Goal: Task Accomplishment & Management: Manage account settings

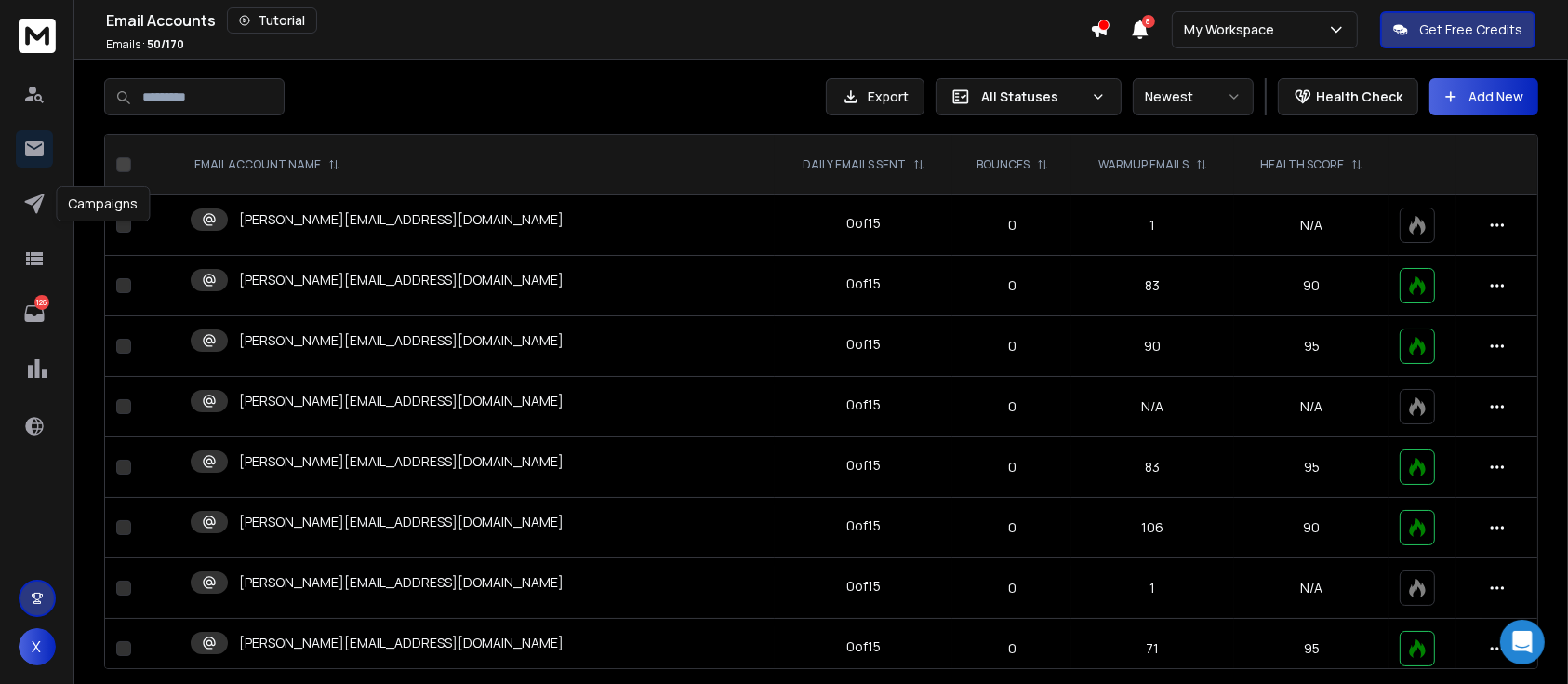
click at [21, 210] on link at bounding box center [34, 204] width 37 height 37
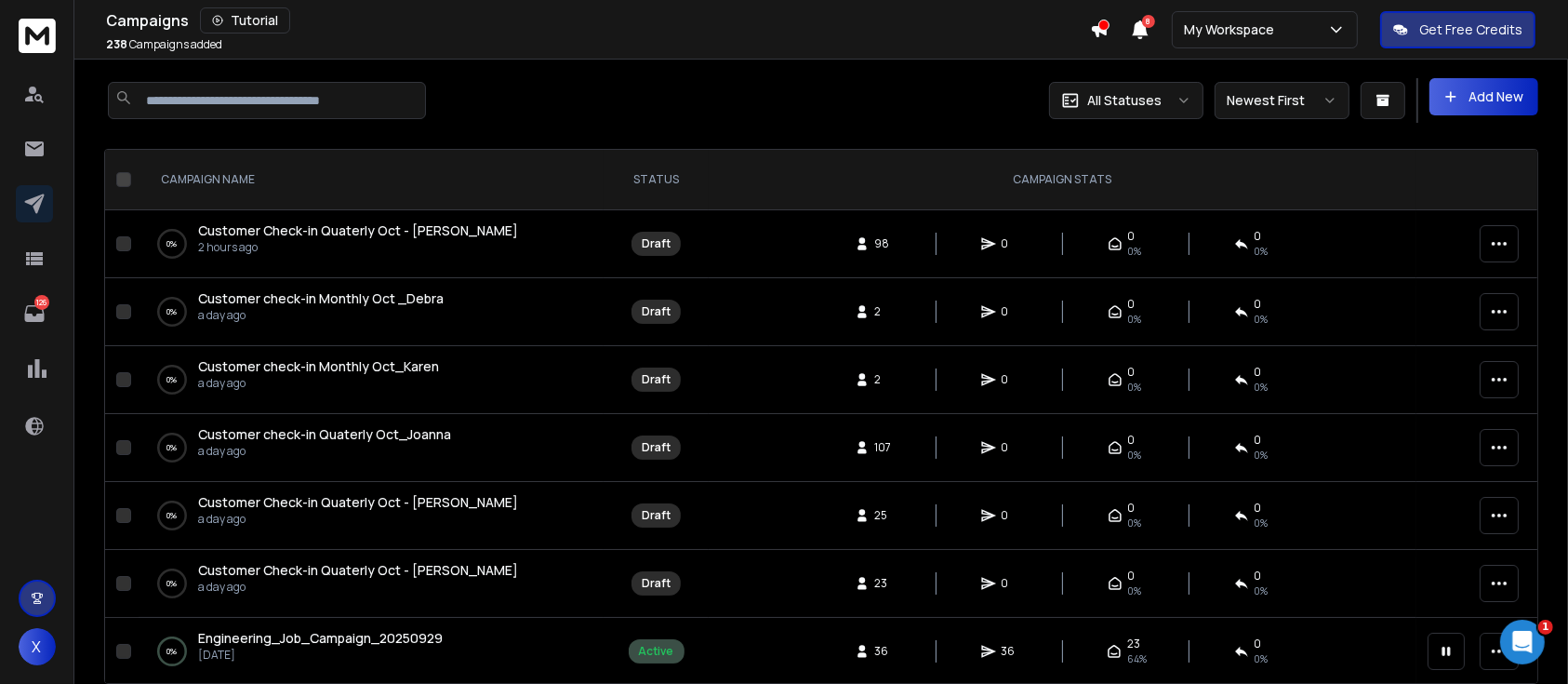
click at [389, 361] on span "Customer check-in Monthly Oct_Karen" at bounding box center [319, 365] width 241 height 18
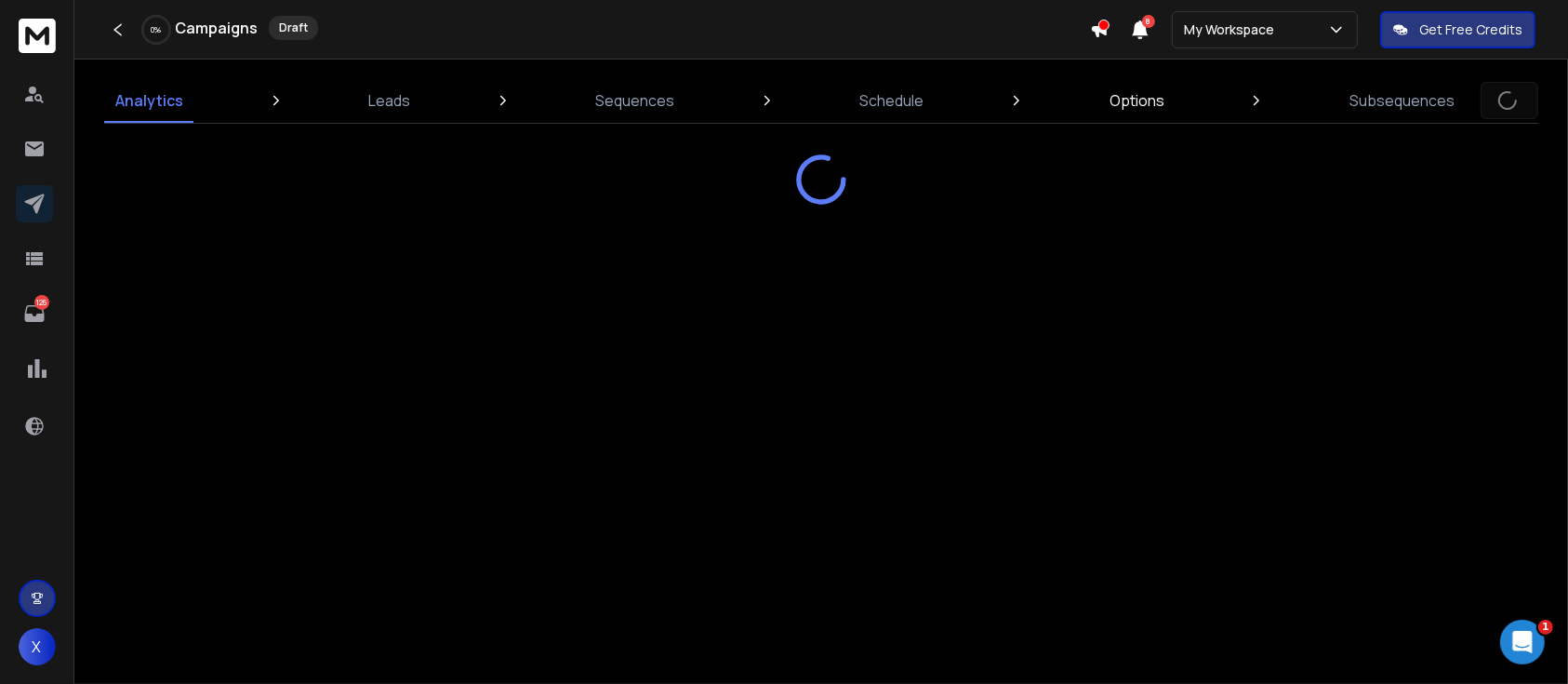
click at [1111, 102] on p "Options" at bounding box center [1137, 101] width 55 height 22
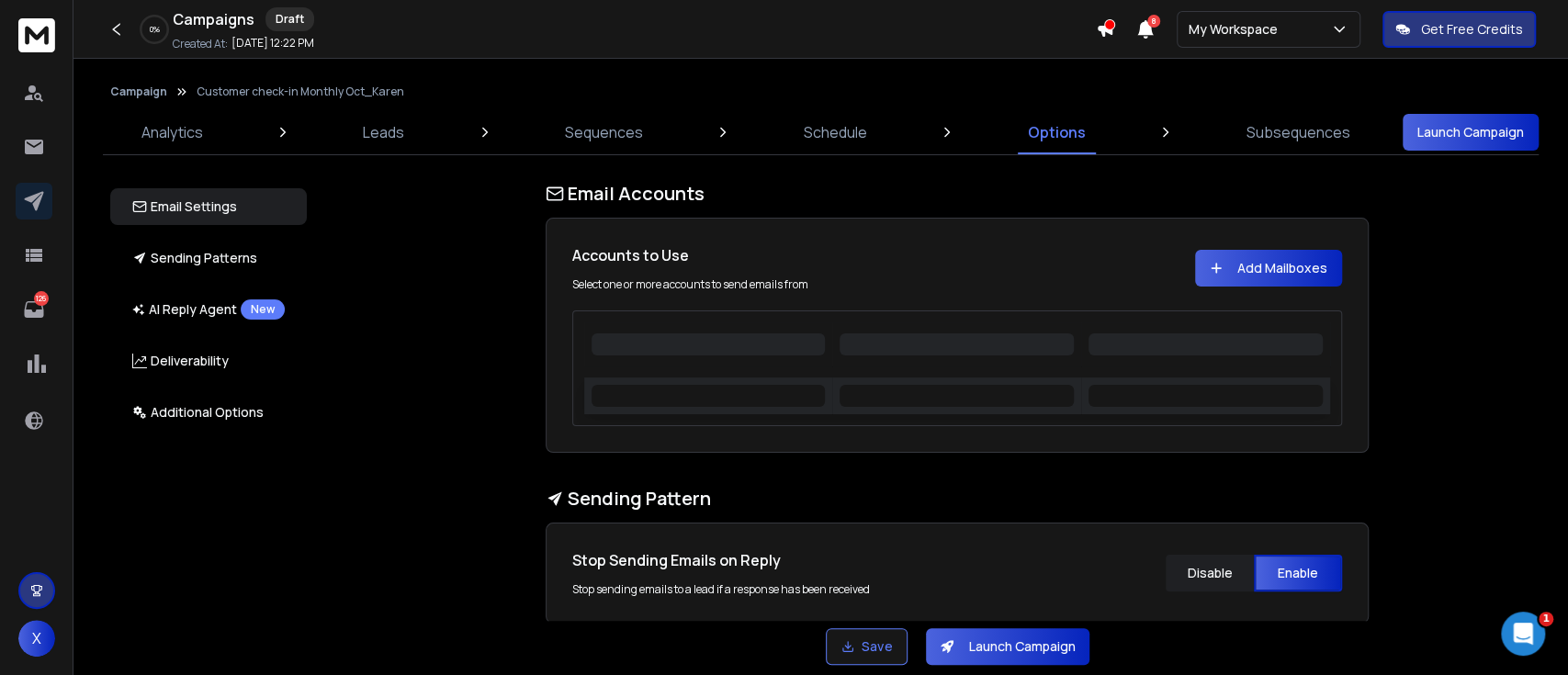
click at [1261, 272] on button "Add Mailboxes" at bounding box center [1269, 269] width 147 height 37
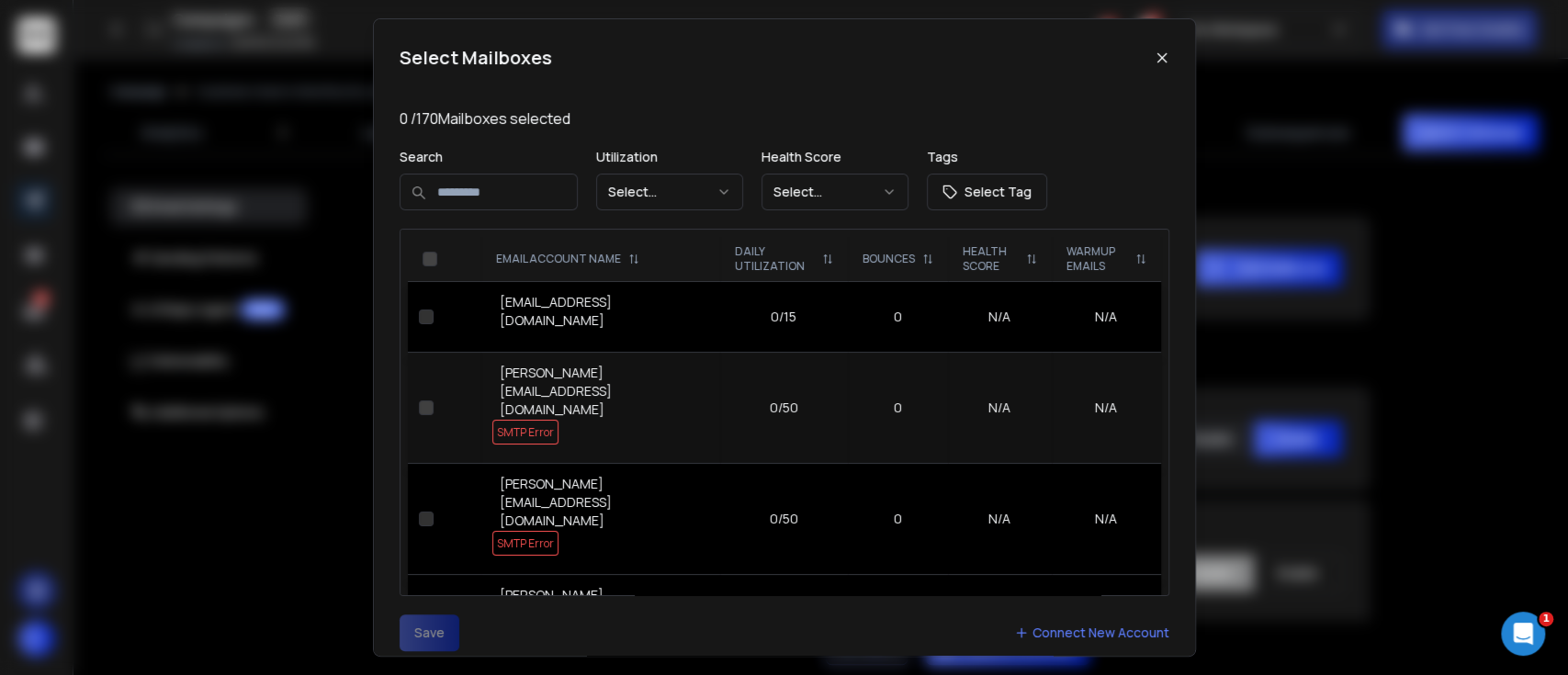
click at [425, 400] on button "button" at bounding box center [426, 407] width 15 height 15
click at [520, 419] on span "SMTP Error" at bounding box center [525, 431] width 66 height 25
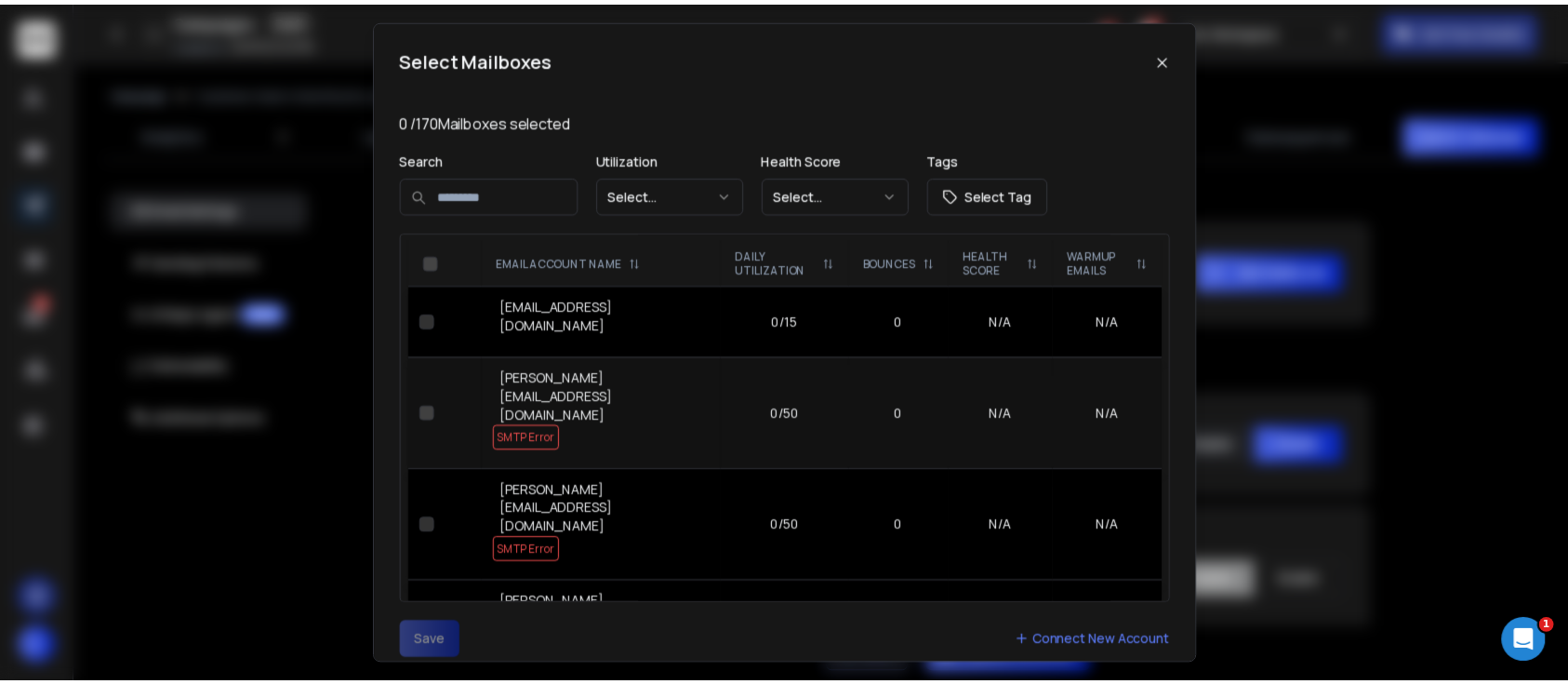
scroll to position [248, 0]
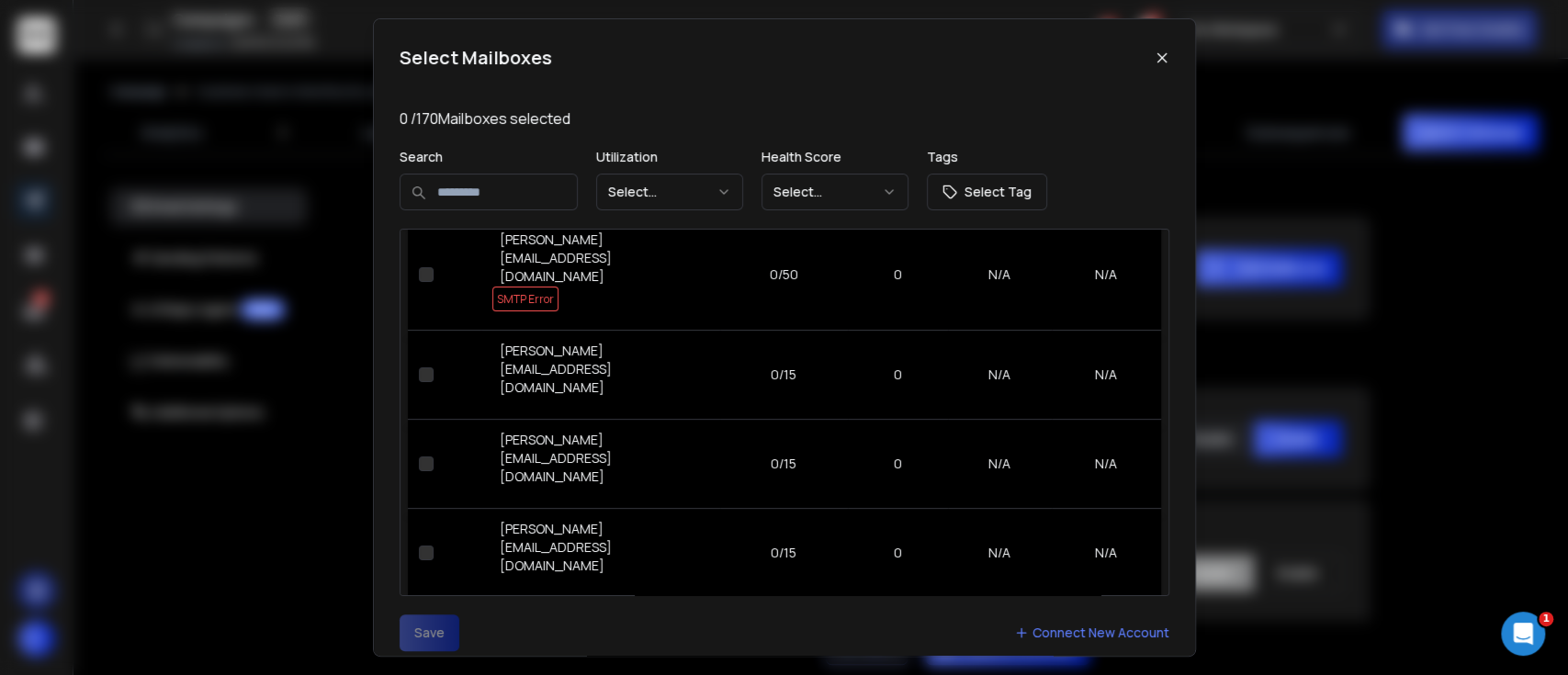
click at [1155, 55] on icon at bounding box center [1162, 58] width 15 height 15
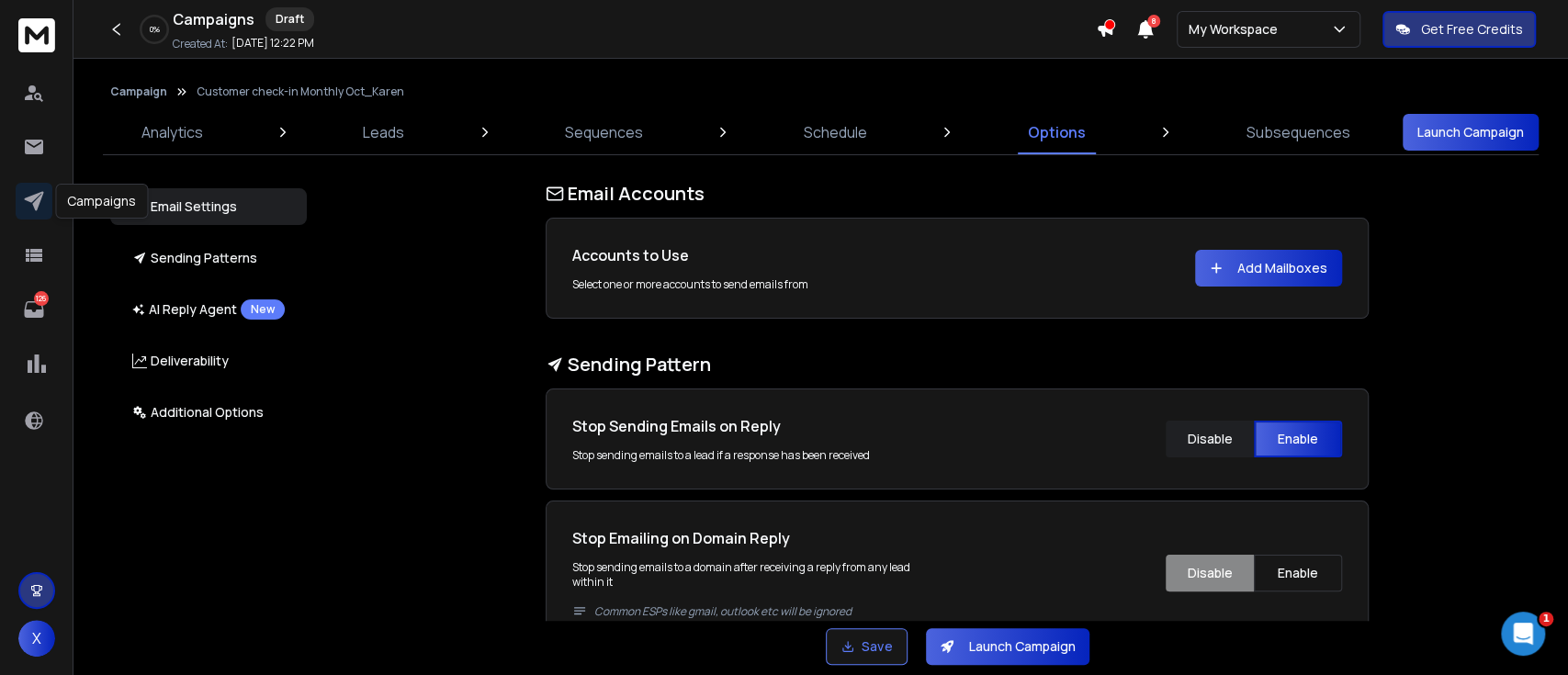
click at [23, 193] on icon at bounding box center [34, 201] width 22 height 22
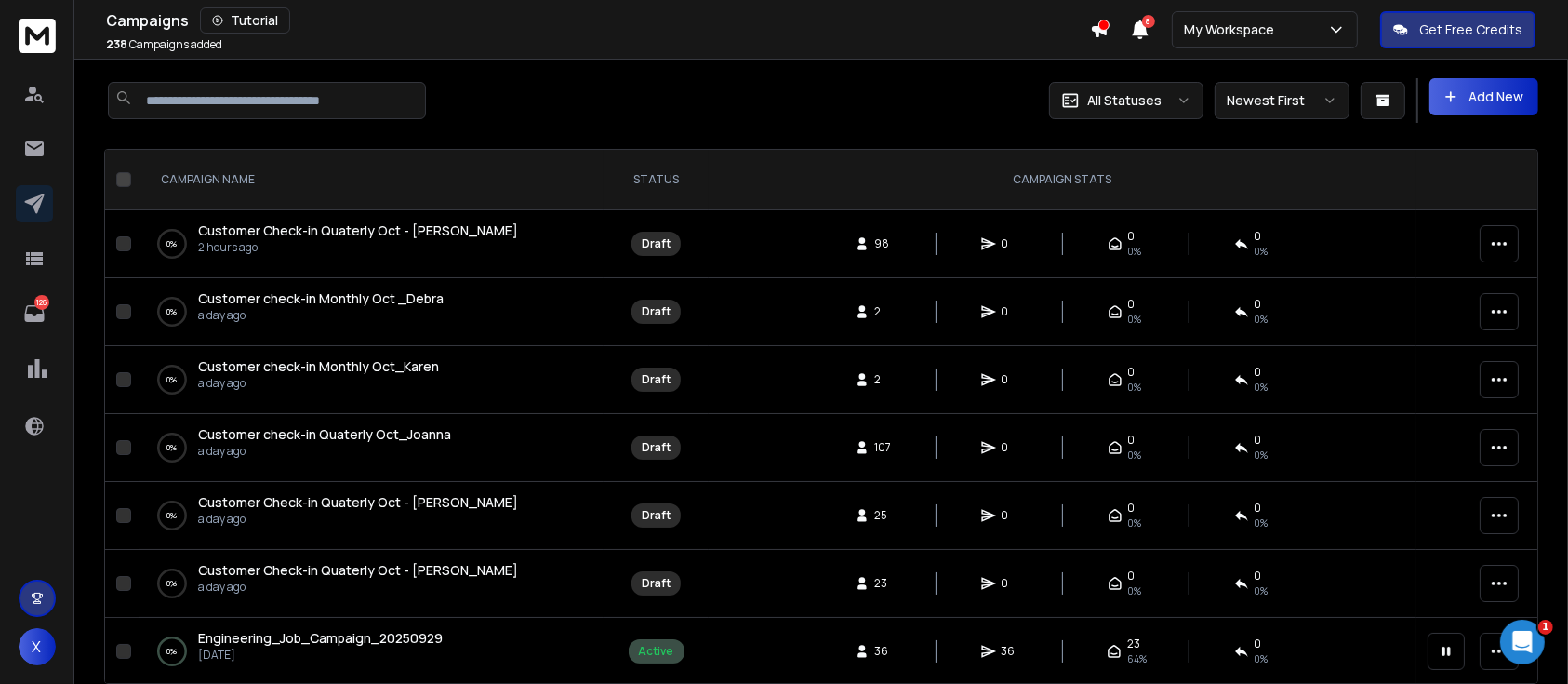
click at [417, 227] on span "Customer Check-in Quaterly Oct - [PERSON_NAME]" at bounding box center [358, 230] width 320 height 18
